Goal: Task Accomplishment & Management: Manage account settings

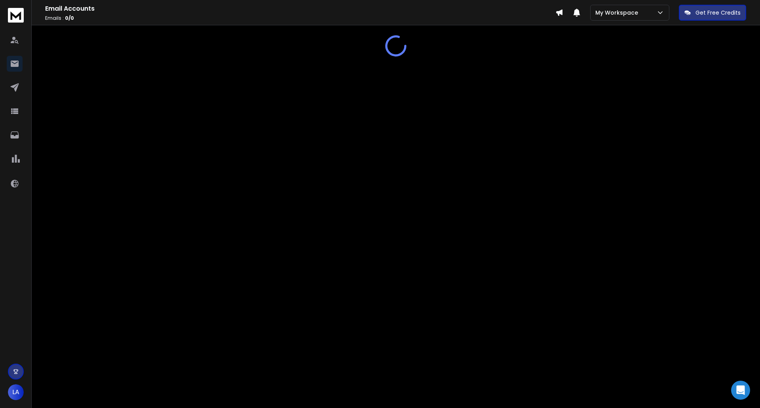
click at [495, 192] on div "Your warmest leads are on your site – Turn visits into conversations Reach Out …" at bounding box center [380, 204] width 760 height 408
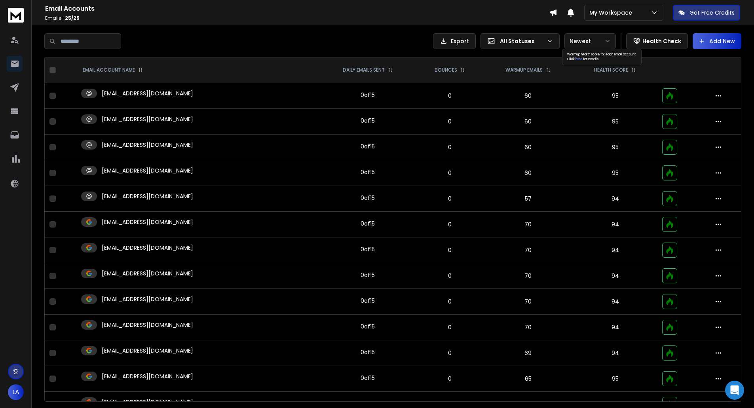
click at [617, 67] on p "HEALTH SCORE" at bounding box center [611, 70] width 34 height 6
click at [617, 69] on p "HEALTH SCORE" at bounding box center [611, 70] width 34 height 6
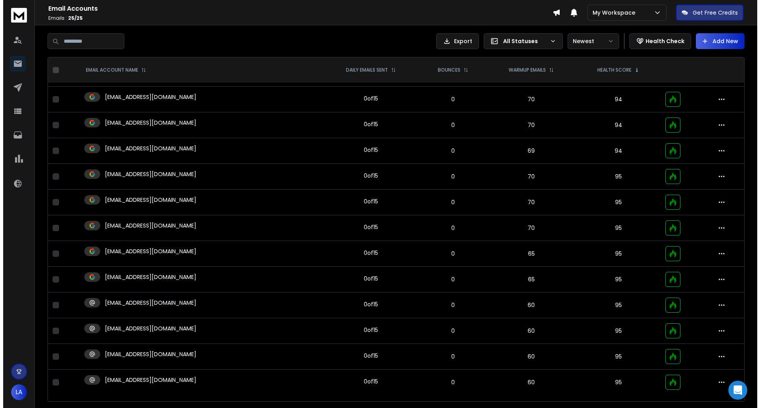
scroll to position [94, 0]
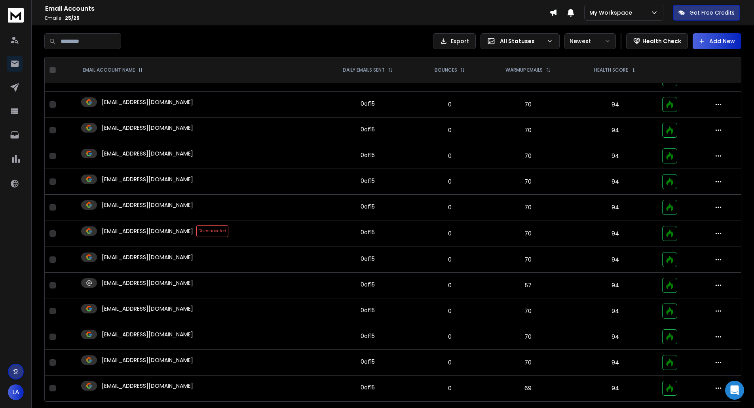
click at [139, 233] on p "[EMAIL_ADDRESS][DOMAIN_NAME]" at bounding box center [147, 231] width 91 height 8
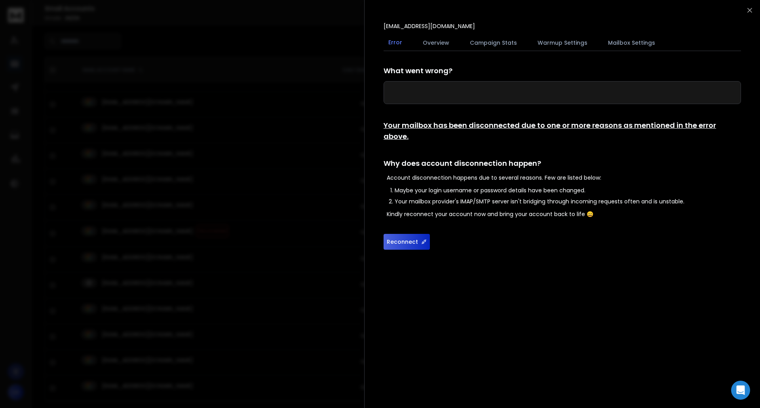
click at [401, 234] on button "Reconnect" at bounding box center [406, 242] width 46 height 16
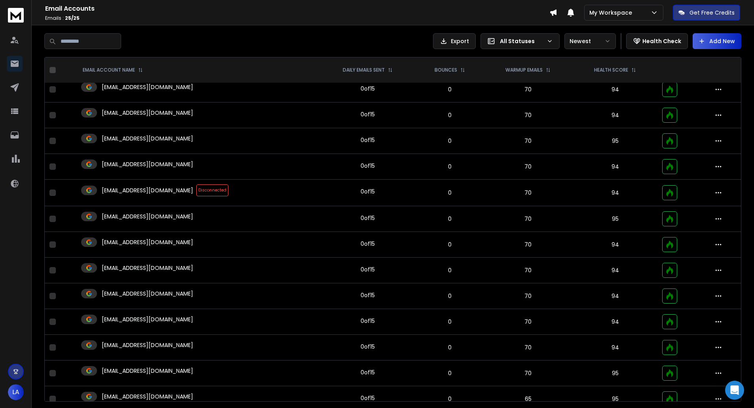
scroll to position [332, 0]
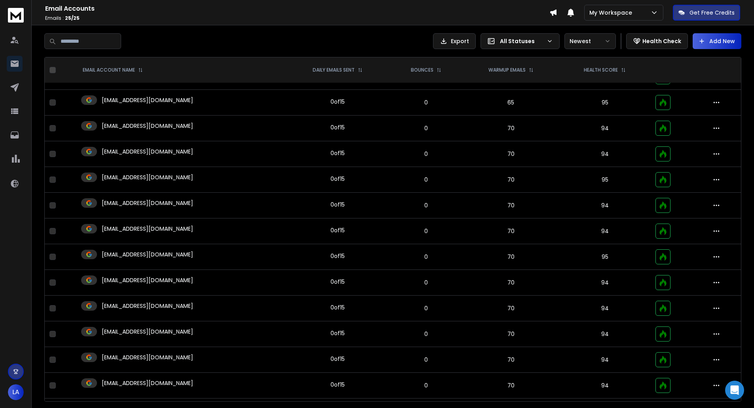
scroll to position [331, 0]
